Goal: Task Accomplishment & Management: Use online tool/utility

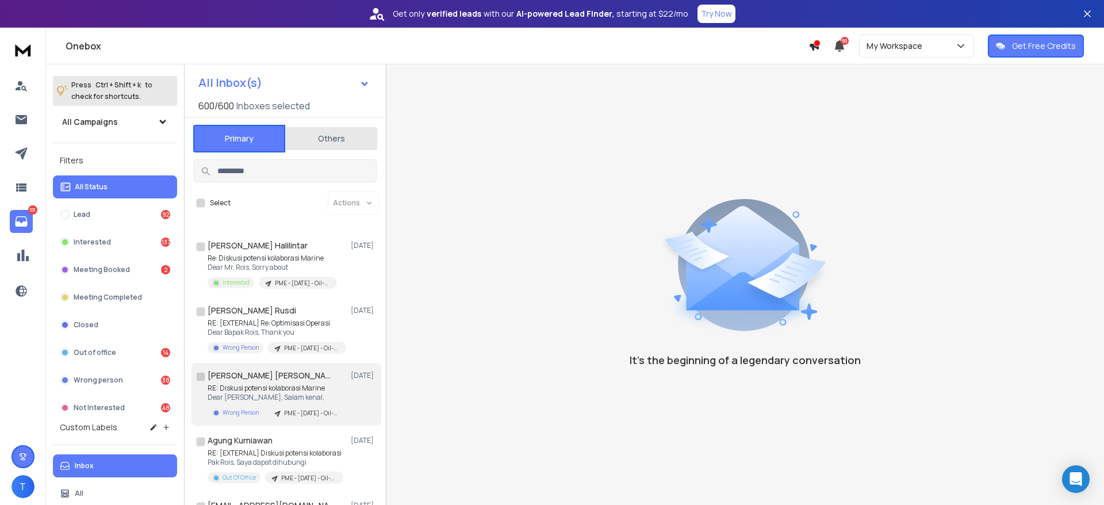
scroll to position [1294, 0]
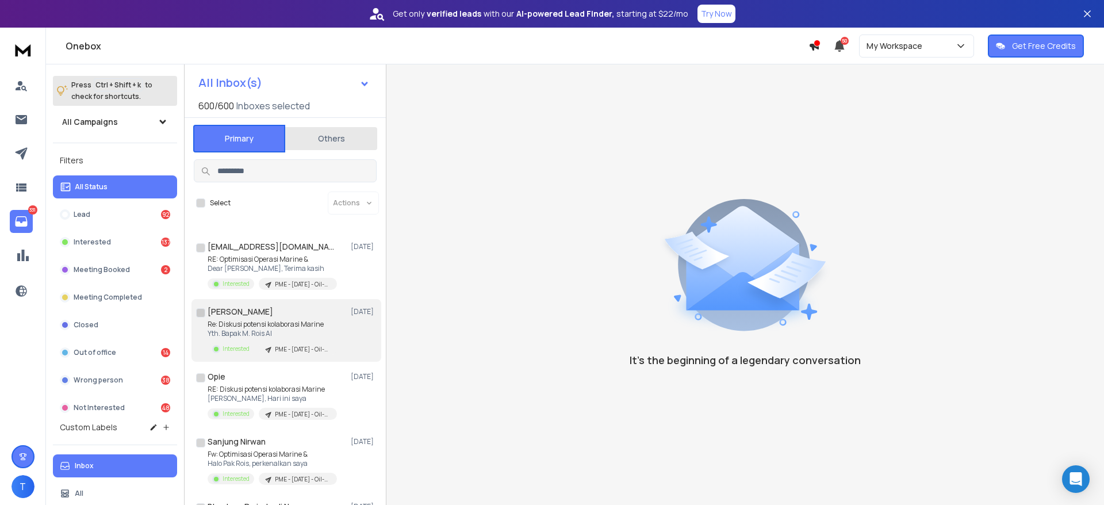
click at [233, 350] on p "Interested" at bounding box center [236, 348] width 27 height 9
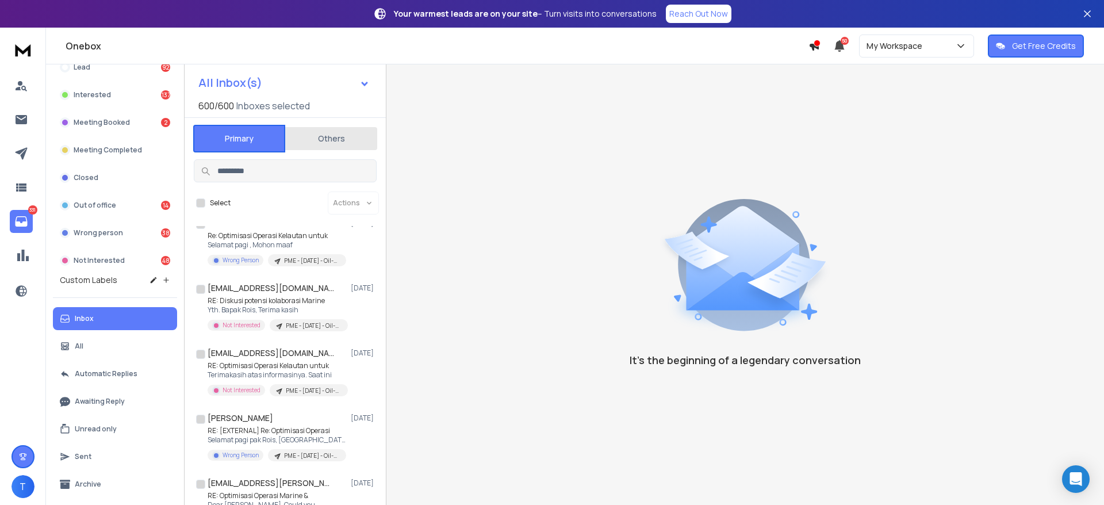
scroll to position [1898, 0]
